Goal: Task Accomplishment & Management: Manage account settings

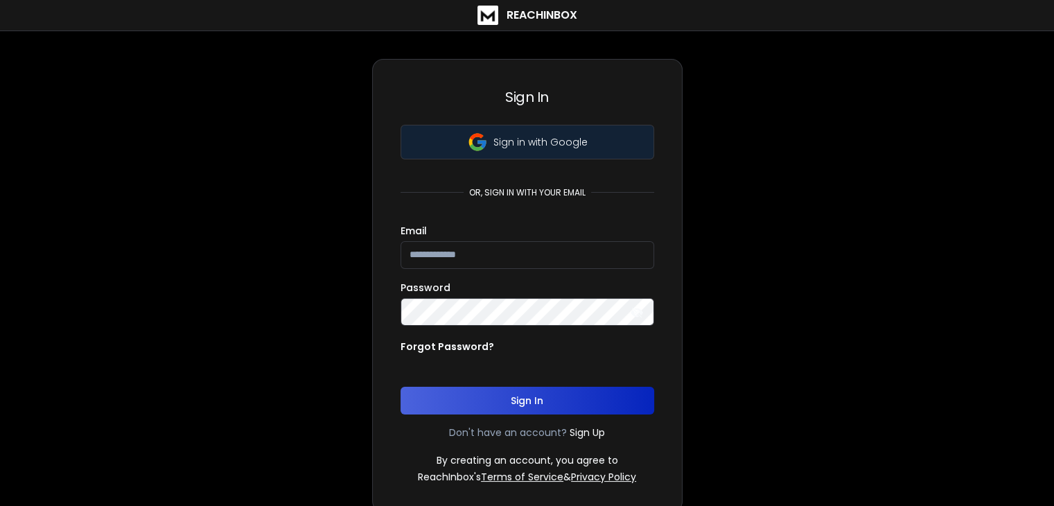
click at [456, 132] on button "Sign in with Google" at bounding box center [528, 142] width 254 height 35
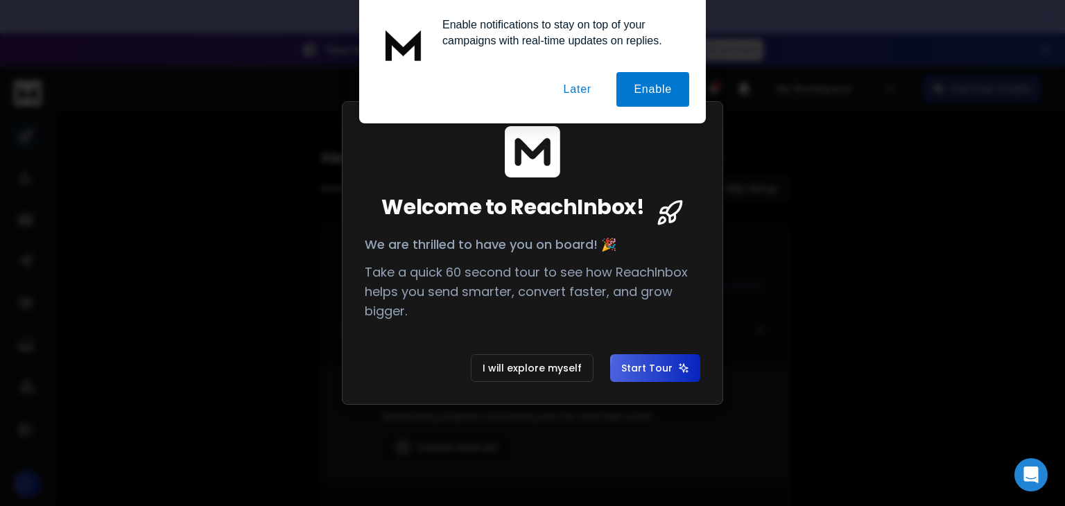
click at [582, 89] on button "Later" at bounding box center [577, 89] width 62 height 35
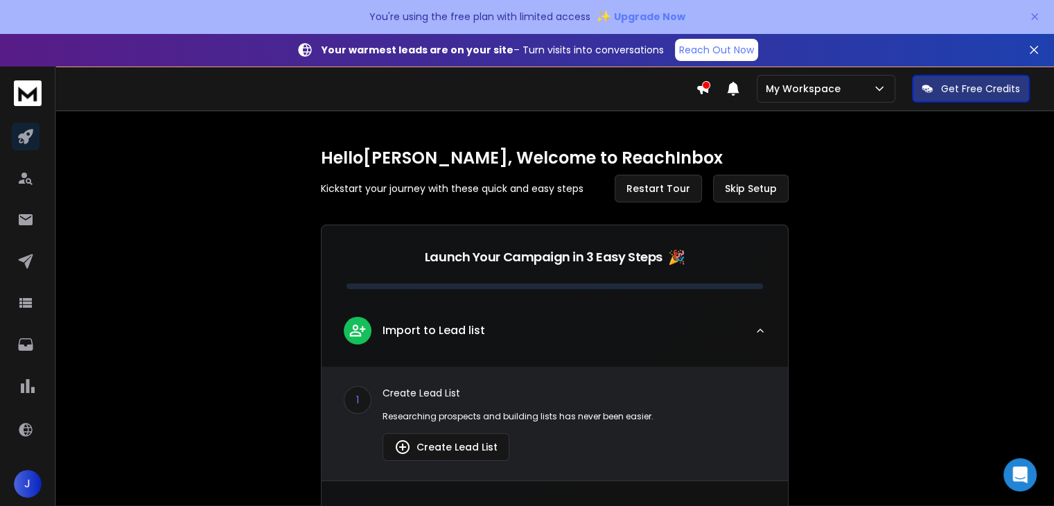
click at [1029, 44] on icon at bounding box center [1034, 50] width 12 height 12
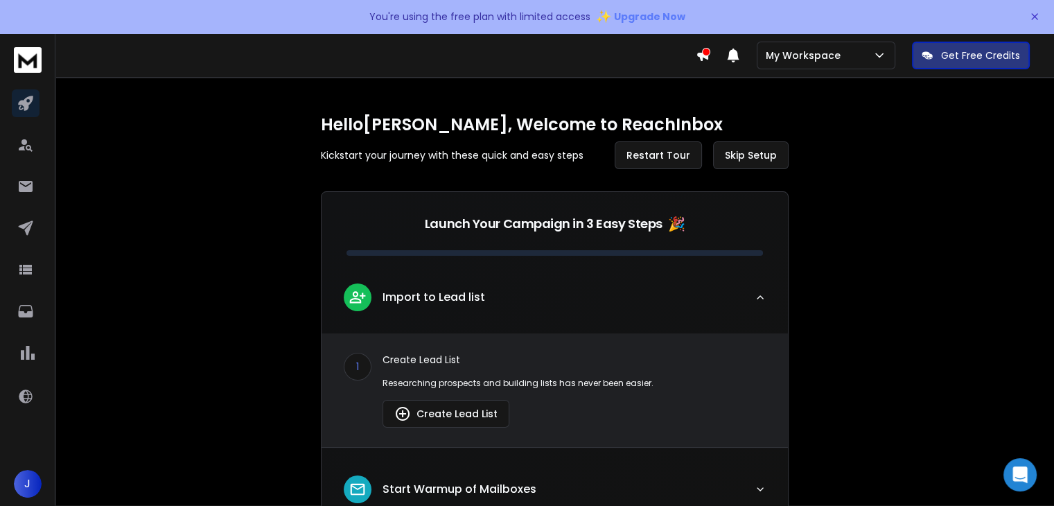
click at [1032, 20] on icon "Close notification" at bounding box center [1034, 16] width 11 height 11
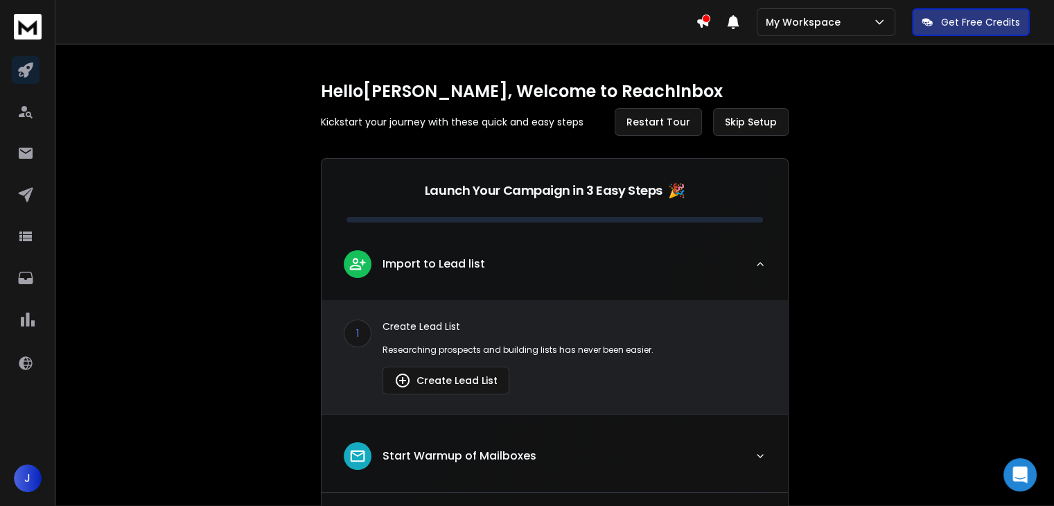
click at [31, 20] on img at bounding box center [28, 27] width 28 height 26
click at [33, 471] on span "J" at bounding box center [28, 478] width 28 height 28
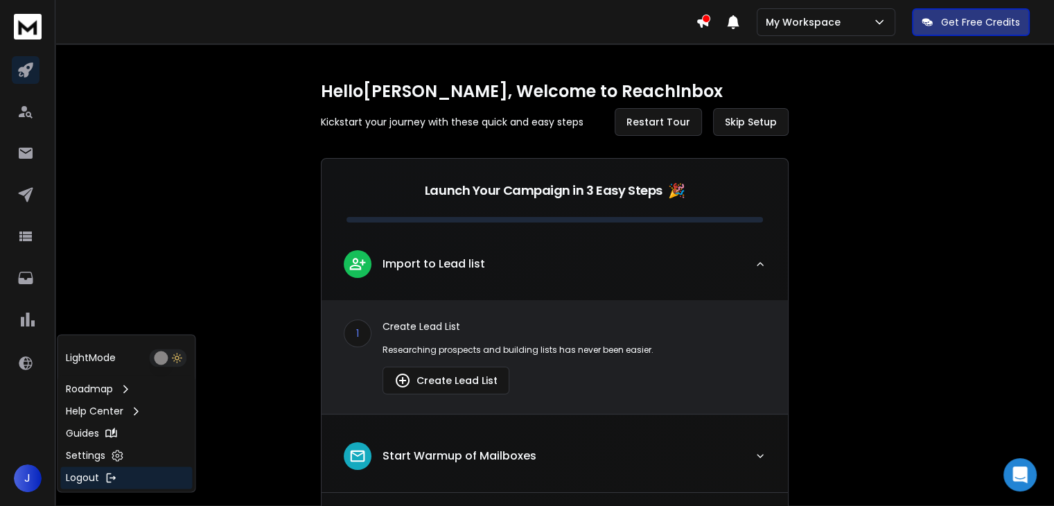
click at [96, 483] on p "Logout" at bounding box center [82, 478] width 33 height 14
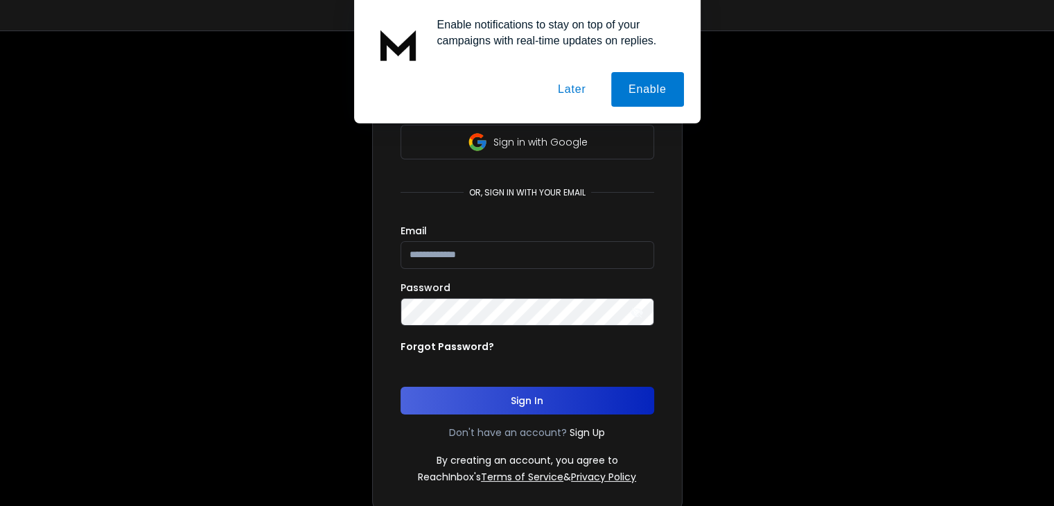
click at [487, 261] on input "email" at bounding box center [528, 255] width 254 height 28
paste input "**********"
type input "**********"
click at [729, 209] on div "**********" at bounding box center [527, 285] width 1054 height 453
click at [575, 87] on button "Later" at bounding box center [572, 89] width 62 height 35
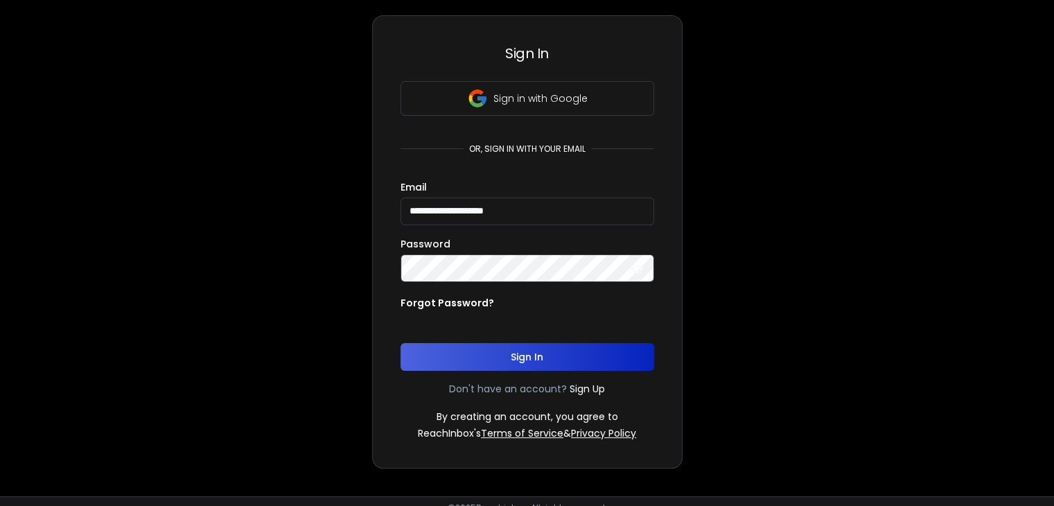
scroll to position [55, 0]
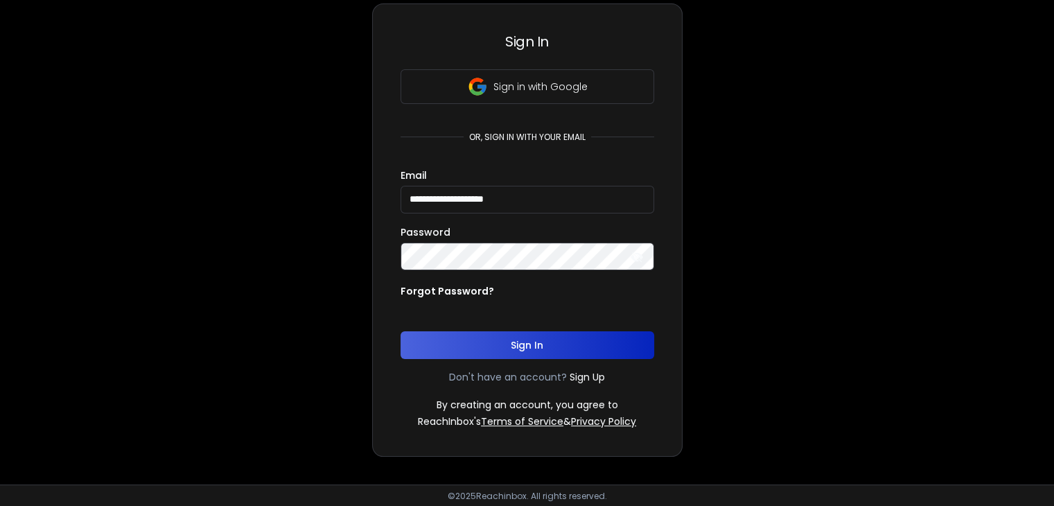
click at [562, 338] on button "Sign In" at bounding box center [528, 345] width 254 height 28
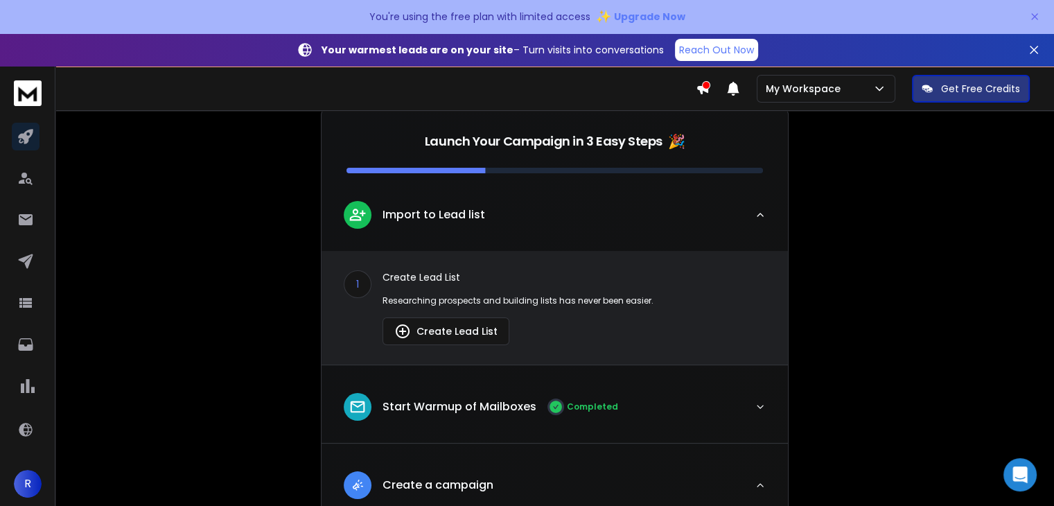
scroll to position [208, 0]
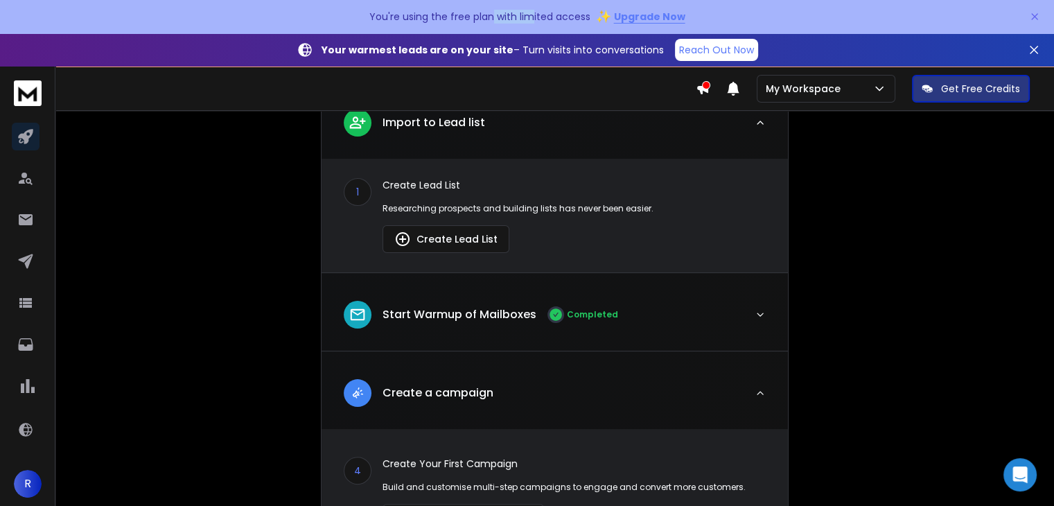
drag, startPoint x: 550, startPoint y: 12, endPoint x: 618, endPoint y: 12, distance: 68.6
click at [586, 12] on p "You're using the free plan with limited access" at bounding box center [479, 17] width 221 height 14
click at [974, 210] on div "Hello reachinbox , Welcome to ReachInbox Kickstart your journey with these quic…" at bounding box center [555, 413] width 955 height 992
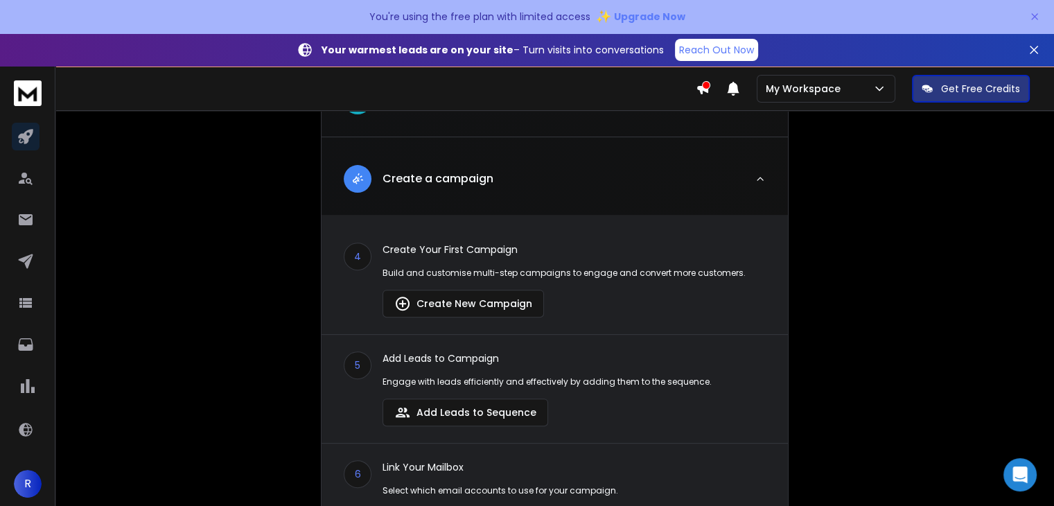
scroll to position [416, 0]
